Goal: Task Accomplishment & Management: Manage account settings

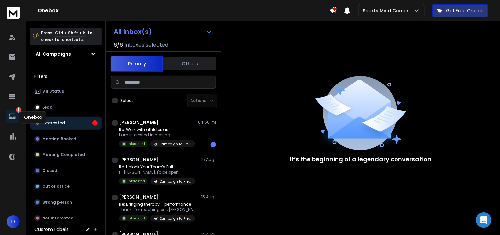
click at [9, 115] on icon at bounding box center [12, 116] width 8 height 8
click at [233, 59] on div "It’s the beginning of a legendary conversation" at bounding box center [360, 120] width 278 height 199
click at [7, 122] on link "1" at bounding box center [12, 116] width 13 height 13
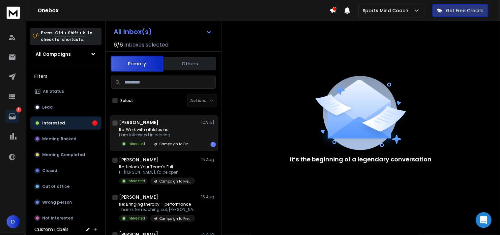
click at [156, 147] on div "Campaign to Previous Prospects(Employee's)" at bounding box center [172, 143] width 45 height 7
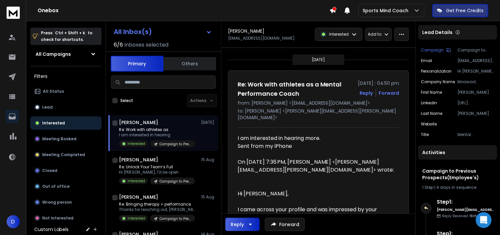
click at [269, 88] on h1 "Re: Work with athletes as a Mental Performance Coach" at bounding box center [296, 89] width 117 height 18
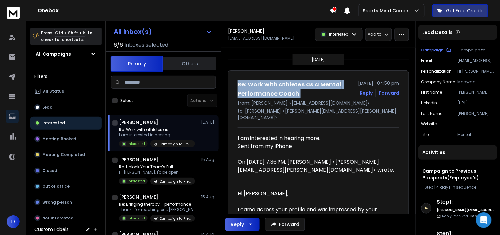
click at [269, 88] on h1 "Re: Work with athletes as a Mental Performance Coach" at bounding box center [296, 89] width 117 height 18
drag, startPoint x: 269, startPoint y: 88, endPoint x: 288, endPoint y: 96, distance: 20.6
click at [288, 96] on h1 "Re: Work with athletes as a Mental Performance Coach" at bounding box center [296, 89] width 117 height 18
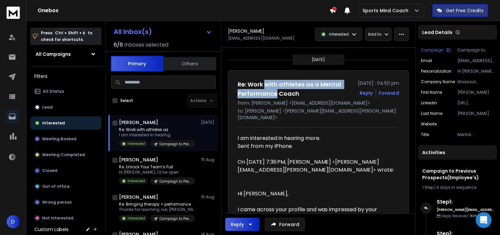
click at [288, 96] on h1 "Re: Work with athletes as a Mental Performance Coach" at bounding box center [296, 89] width 117 height 18
drag, startPoint x: 288, startPoint y: 96, endPoint x: 301, endPoint y: 93, distance: 14.0
click at [301, 93] on h1 "Re: Work with athletes as a Mental Performance Coach" at bounding box center [296, 89] width 117 height 18
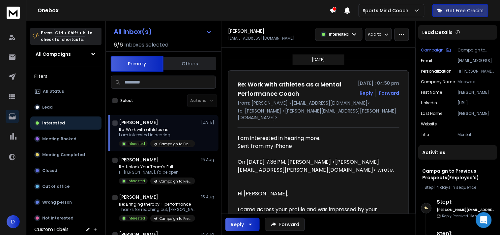
click at [271, 150] on div "On [DATE] 7:36 PM, [PERSON_NAME] <[PERSON_NAME][EMAIL_ADDRESS][PERSON_NAME][DOM…" at bounding box center [316, 166] width 157 height 32
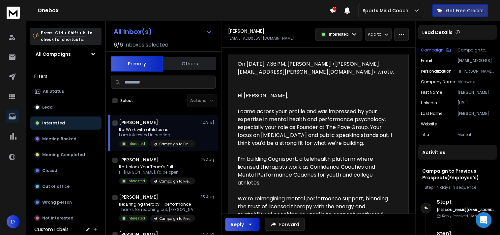
scroll to position [102, 0]
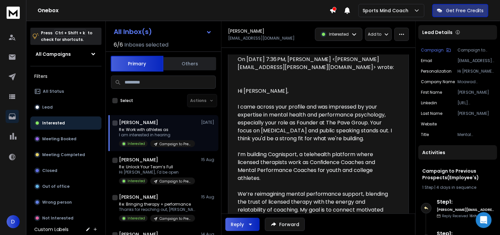
click at [274, 95] on div "Hi [PERSON_NAME], I came across your profile and was impressed by your expertis…" at bounding box center [316, 114] width 157 height 55
click at [295, 170] on div "I’m building Cognisport, a telehealth platform where licensed therapists work a…" at bounding box center [316, 166] width 157 height 32
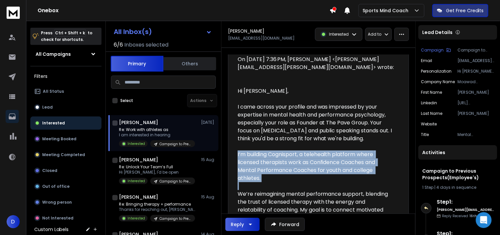
drag, startPoint x: 295, startPoint y: 170, endPoint x: 294, endPoint y: 163, distance: 7.3
click at [294, 163] on div "I’m building Cognisport, a telehealth platform where licensed therapists work a…" at bounding box center [316, 166] width 157 height 32
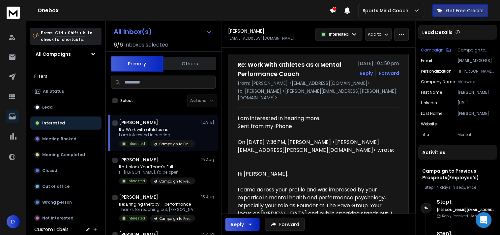
scroll to position [0, 0]
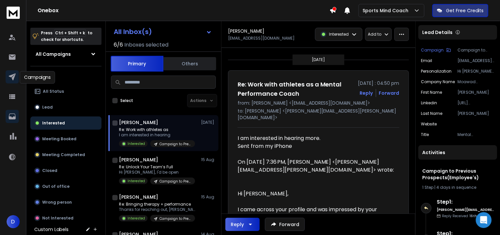
click at [10, 80] on icon at bounding box center [12, 77] width 8 height 8
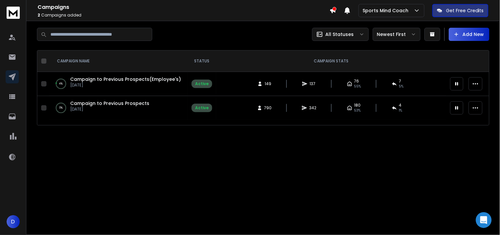
click at [226, 79] on div "149 137 76 55 % 7 5 %" at bounding box center [331, 83] width 222 height 11
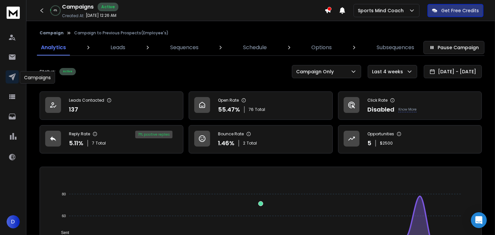
click at [11, 79] on icon at bounding box center [12, 77] width 8 height 8
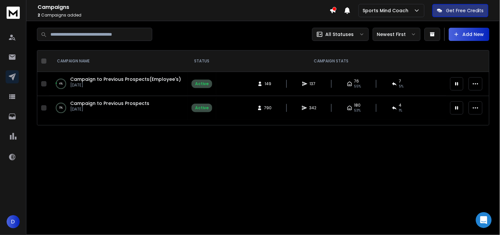
click at [157, 100] on div "0 % Campaign to Previous Prospects [DATE]" at bounding box center [118, 108] width 125 height 16
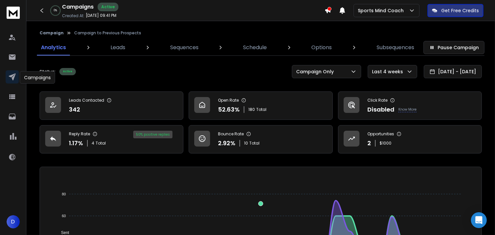
click at [8, 74] on icon at bounding box center [12, 77] width 8 height 8
